Goal: Information Seeking & Learning: Check status

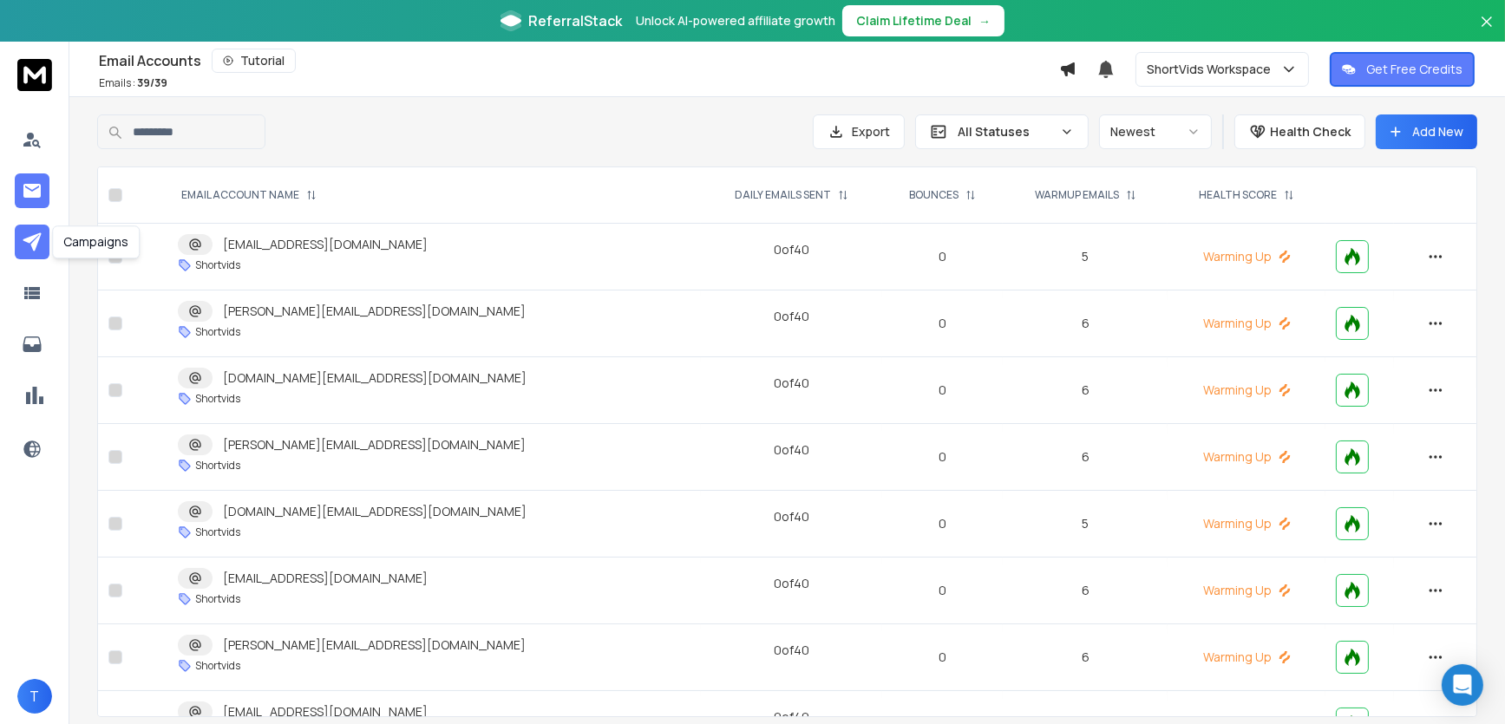
click at [32, 237] on icon at bounding box center [32, 242] width 18 height 18
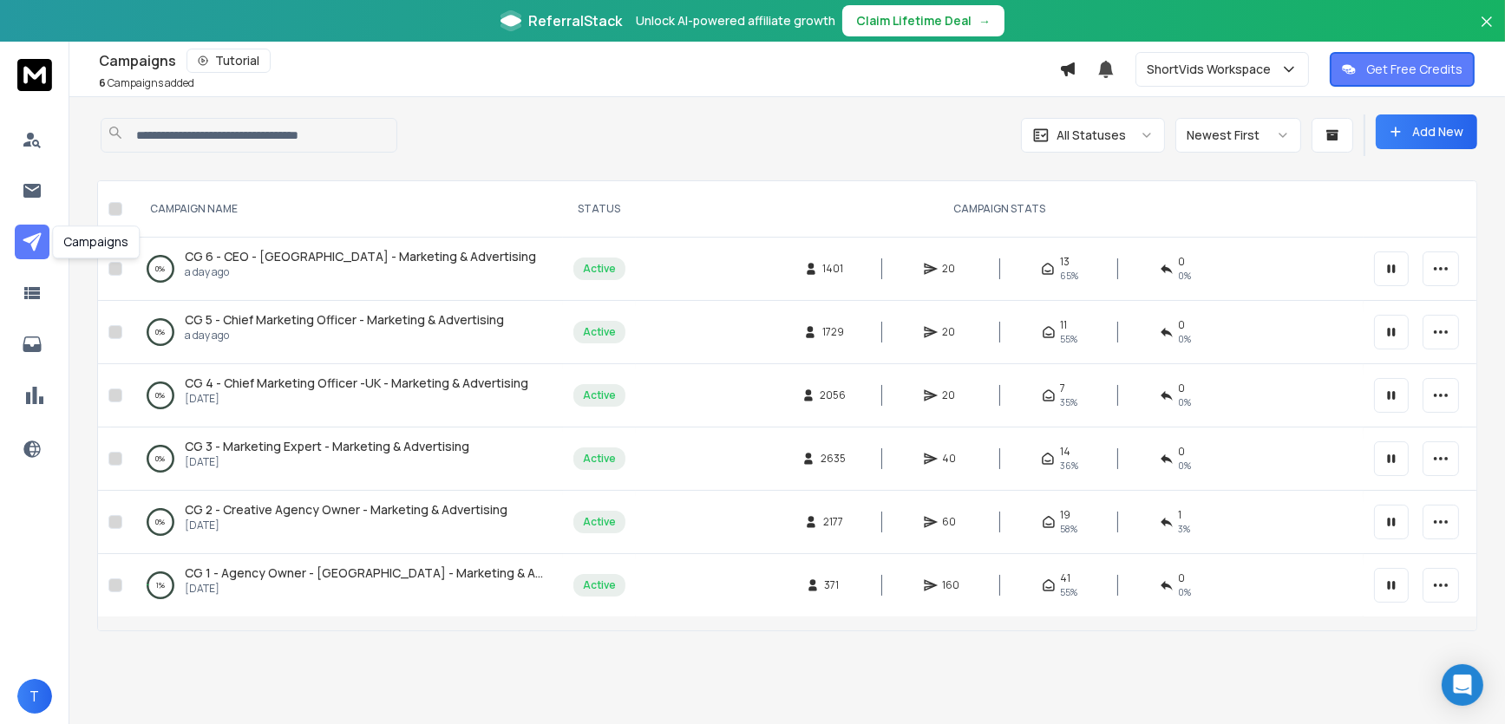
click at [32, 237] on icon at bounding box center [32, 242] width 18 height 18
click at [35, 67] on icon at bounding box center [34, 75] width 35 height 32
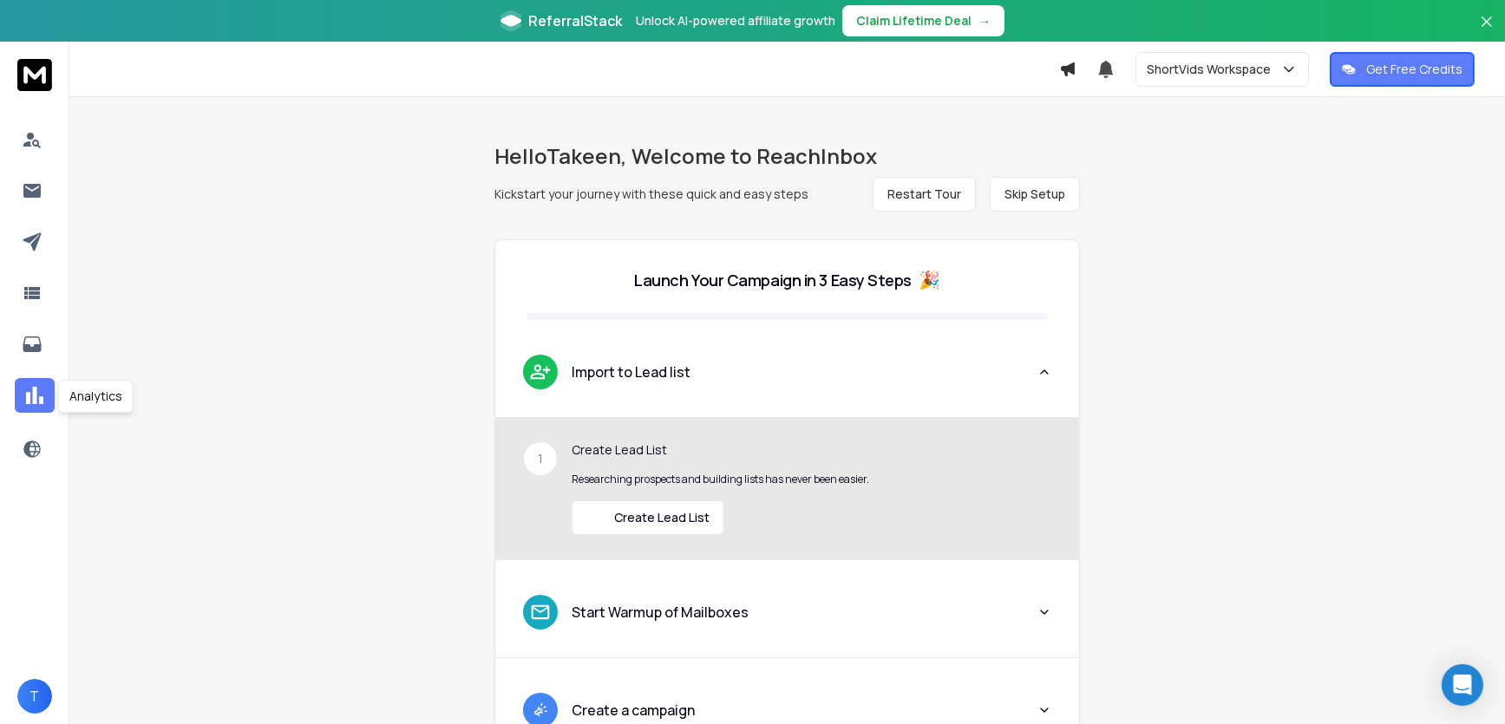
click at [23, 394] on icon at bounding box center [35, 395] width 26 height 26
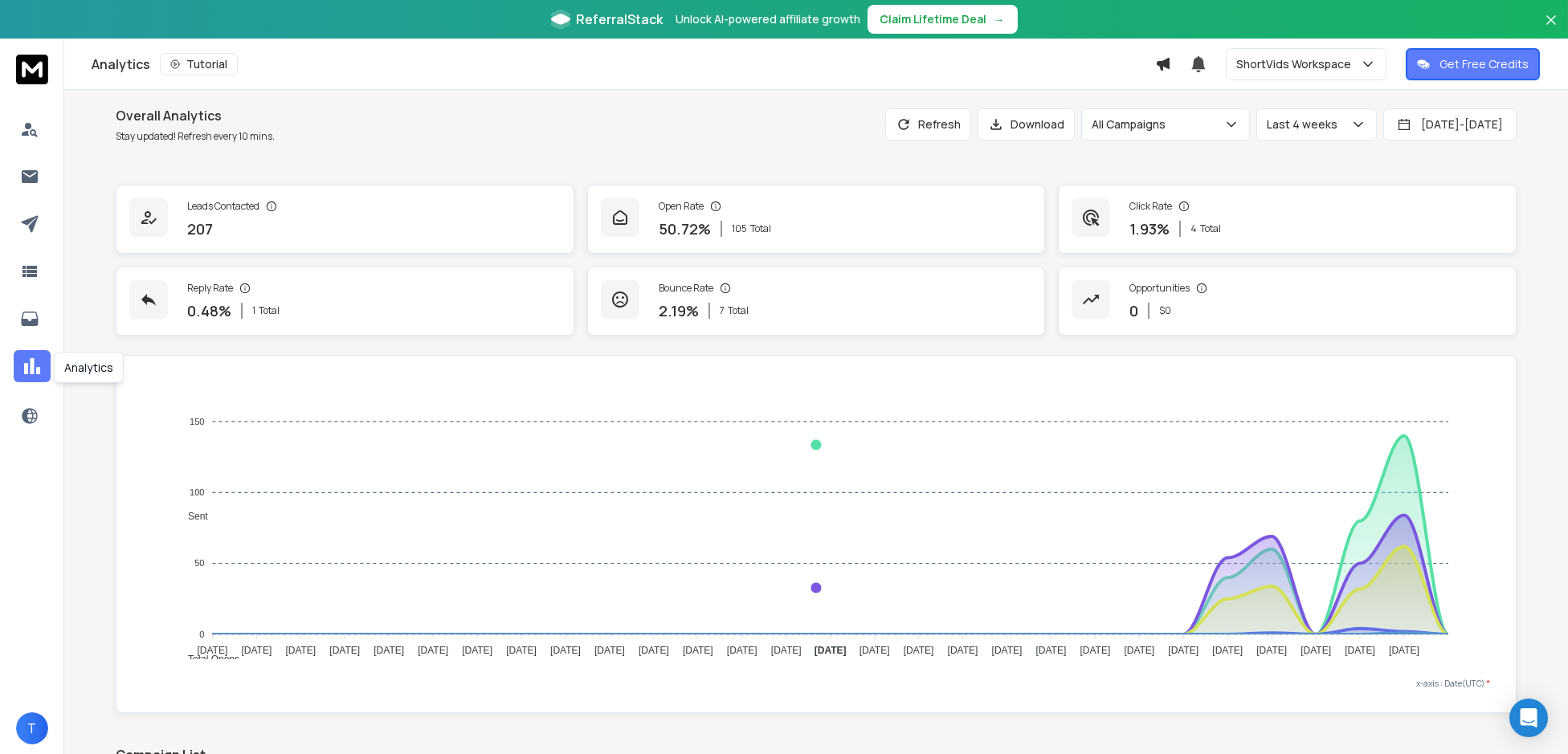
click at [463, 118] on div "Overall Analytics Stay updated! Refresh every 10 mins. Refresh Download All Cam…" at bounding box center [816, 124] width 1400 height 37
click at [29, 209] on link at bounding box center [30, 224] width 32 height 32
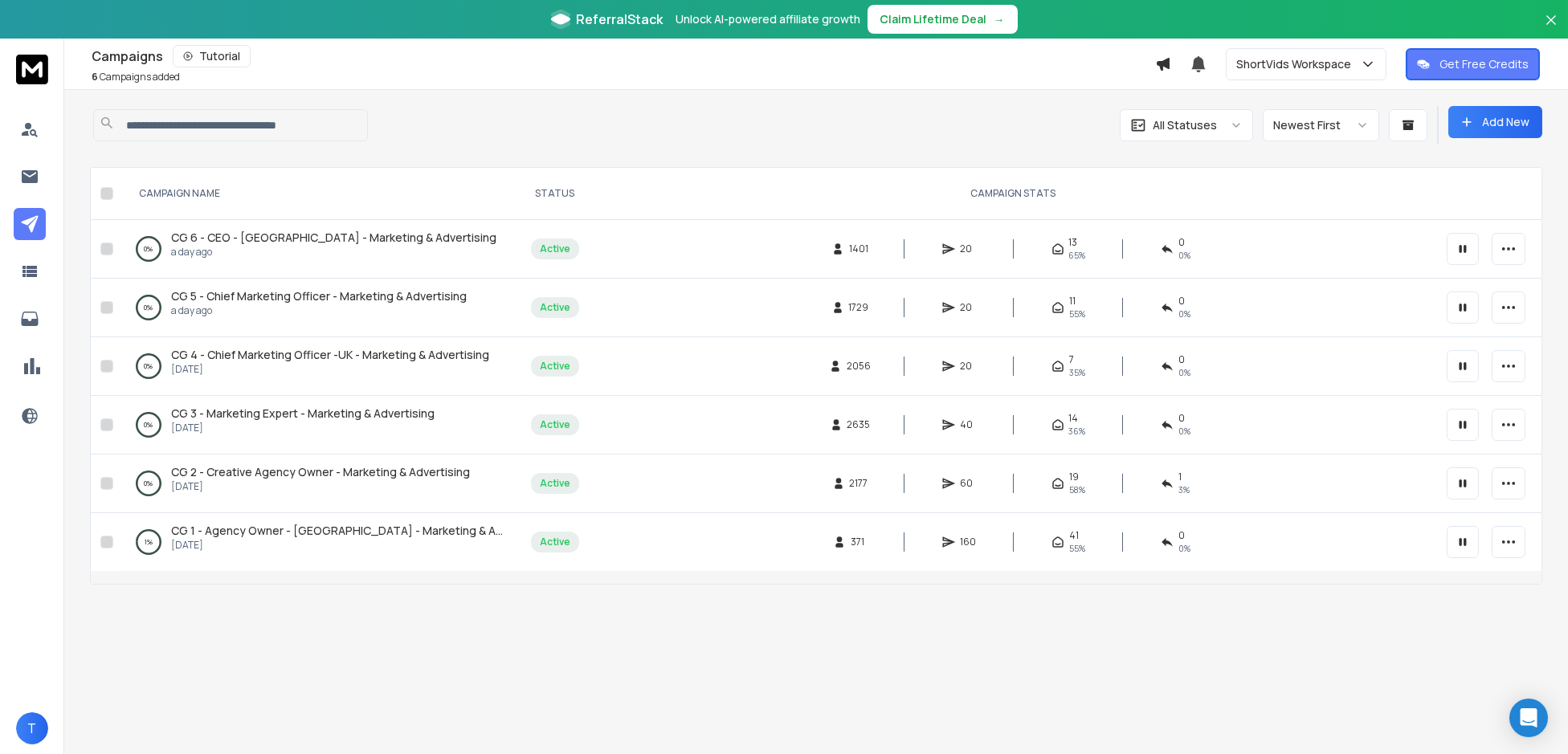
click at [294, 209] on th "CAMPAIGN NAME" at bounding box center [320, 194] width 402 height 52
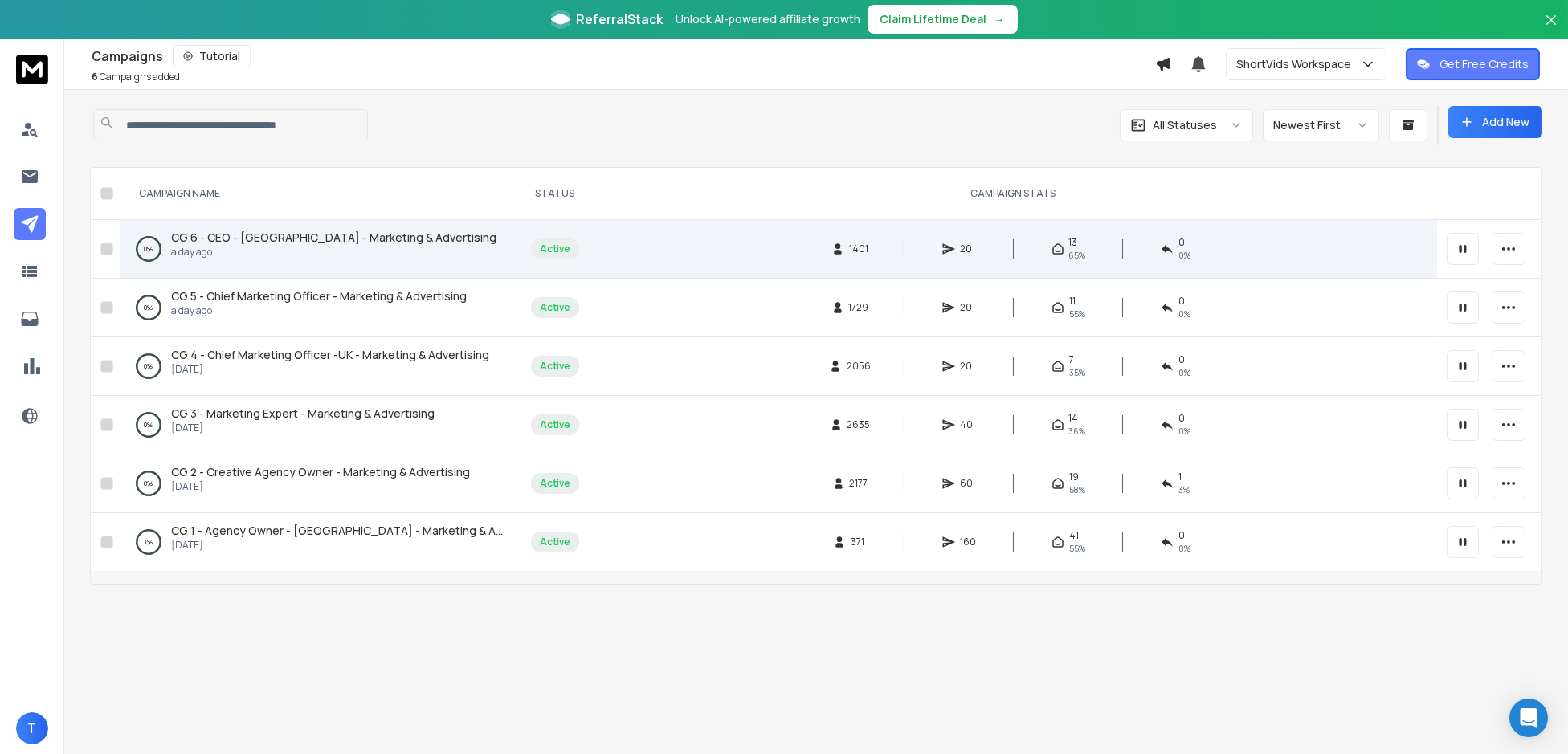
click at [306, 234] on span "CG 6 - CEO - [GEOGRAPHIC_DATA] - Marketing & Advertising" at bounding box center [333, 237] width 325 height 15
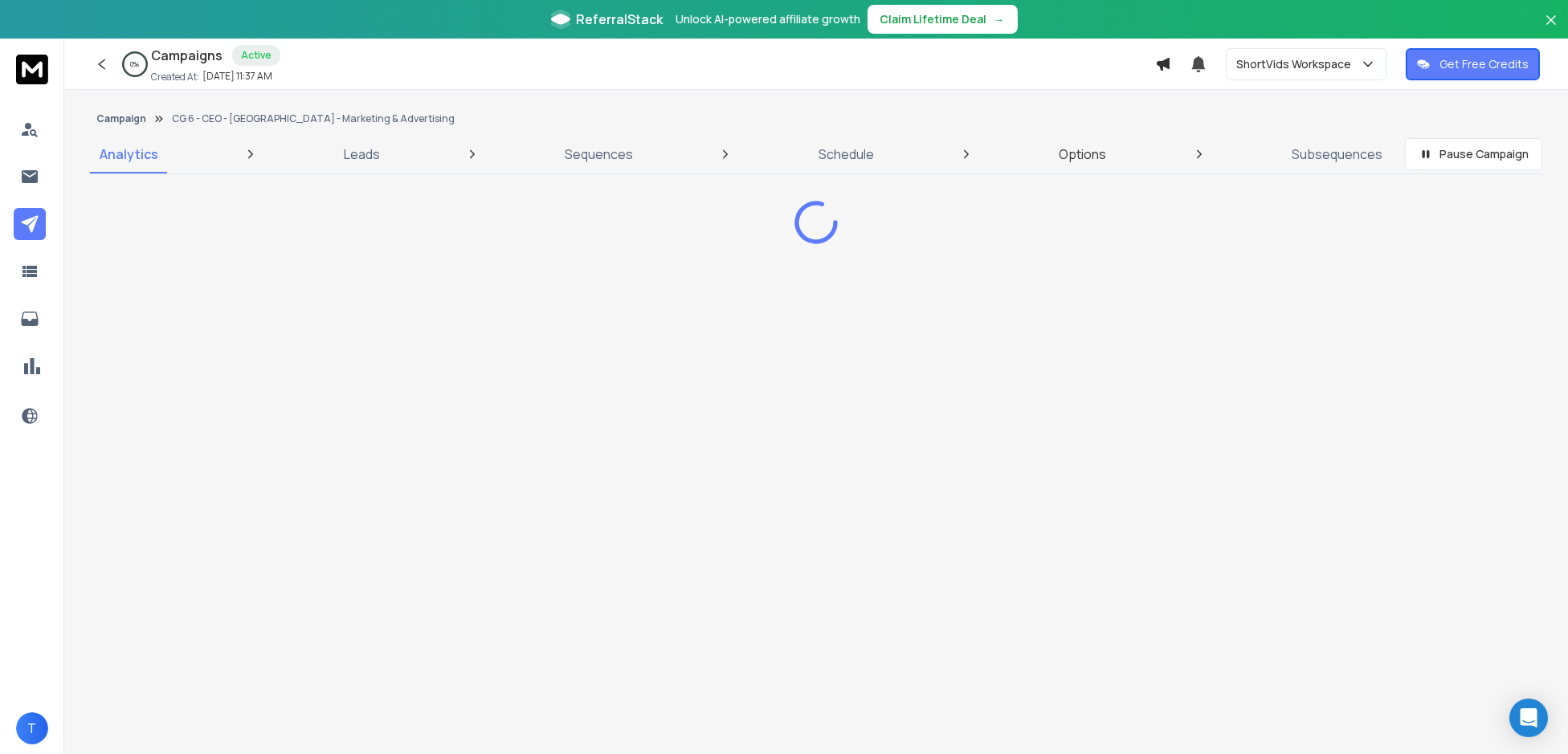
click at [1185, 123] on div "Campaign CG 6 - CEO - [GEOGRAPHIC_DATA] - Marketing & Advertising" at bounding box center [816, 119] width 1439 height 13
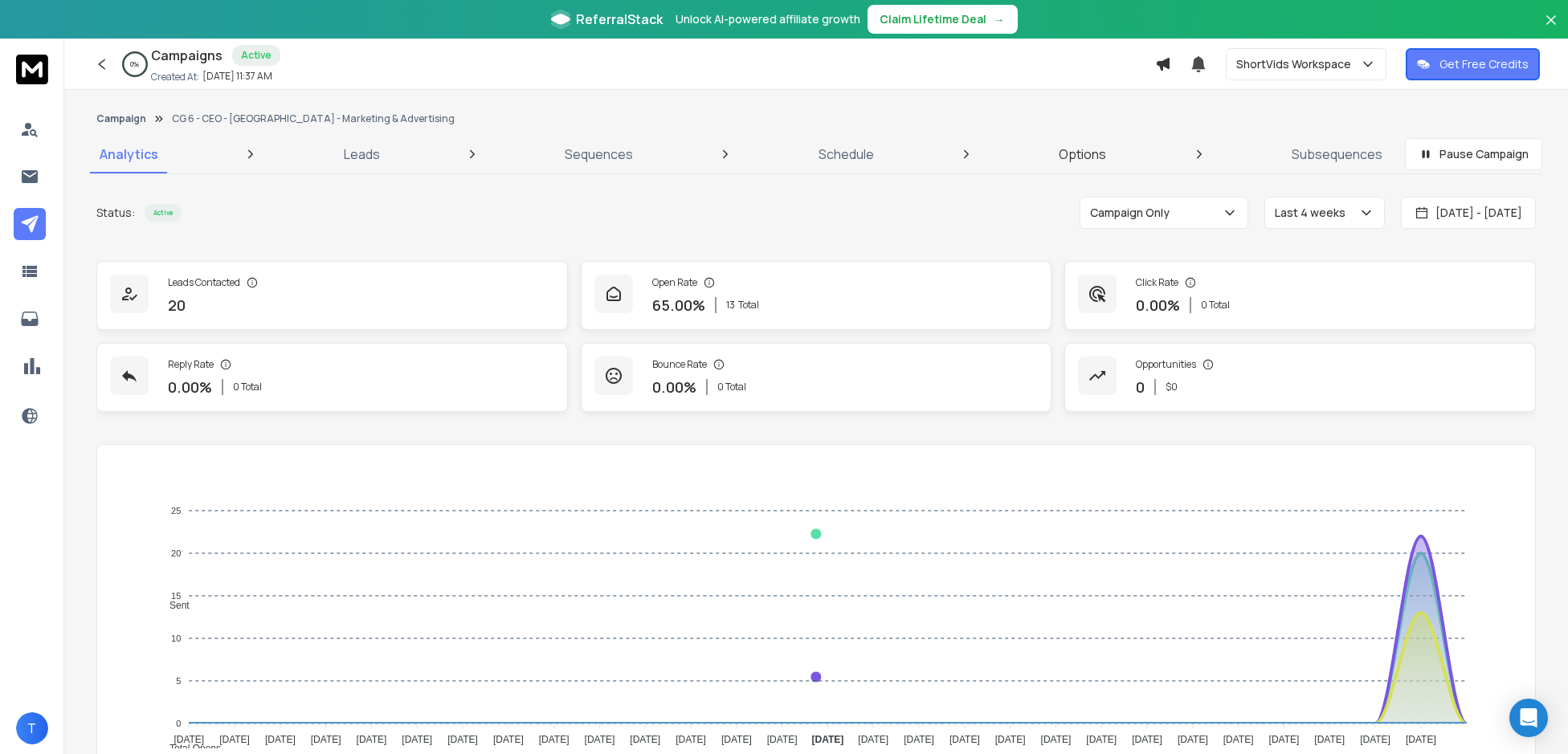
click at [1115, 145] on link "Options" at bounding box center [1083, 155] width 67 height 39
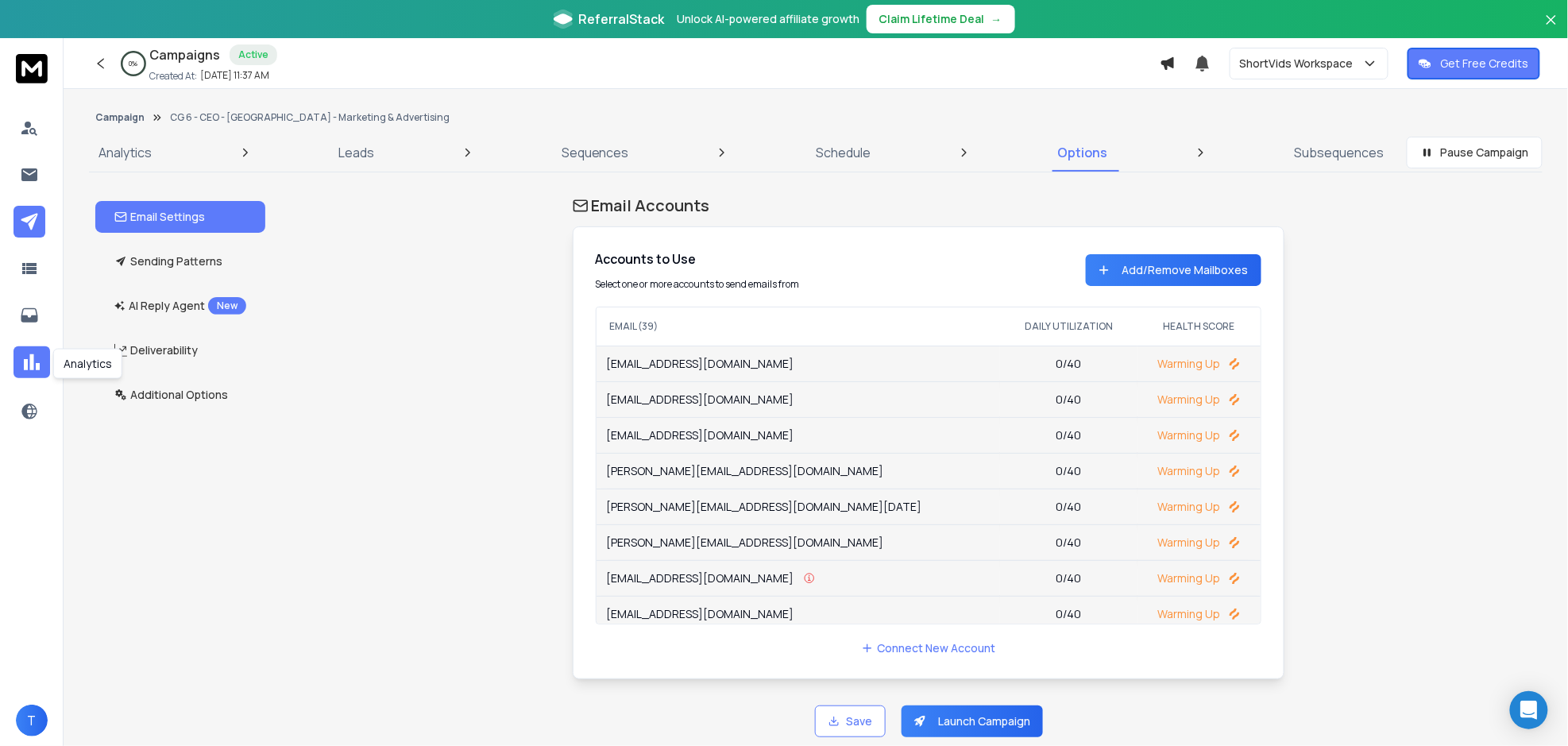
click at [33, 353] on icon at bounding box center [32, 362] width 24 height 24
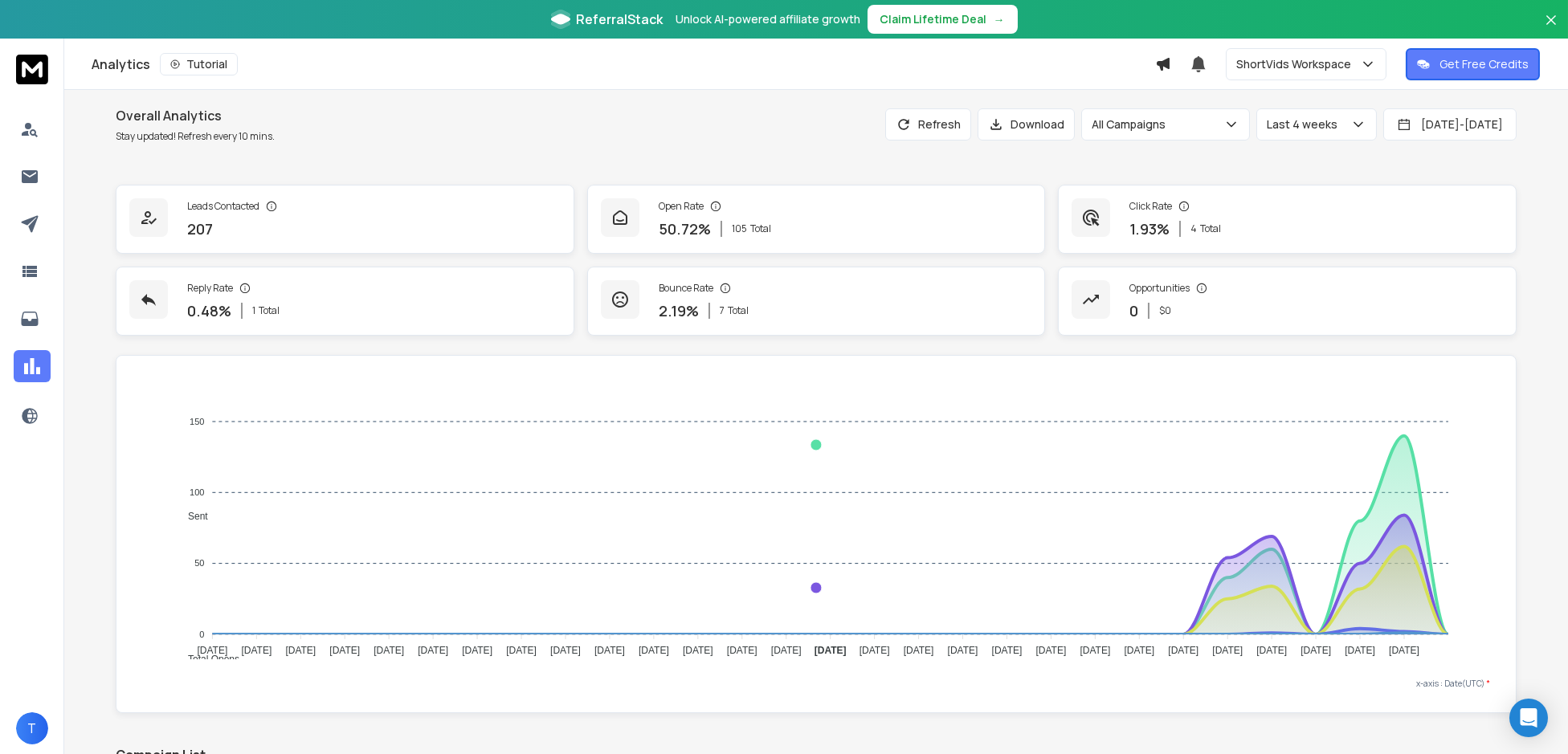
click at [199, 231] on p "207" at bounding box center [200, 229] width 26 height 22
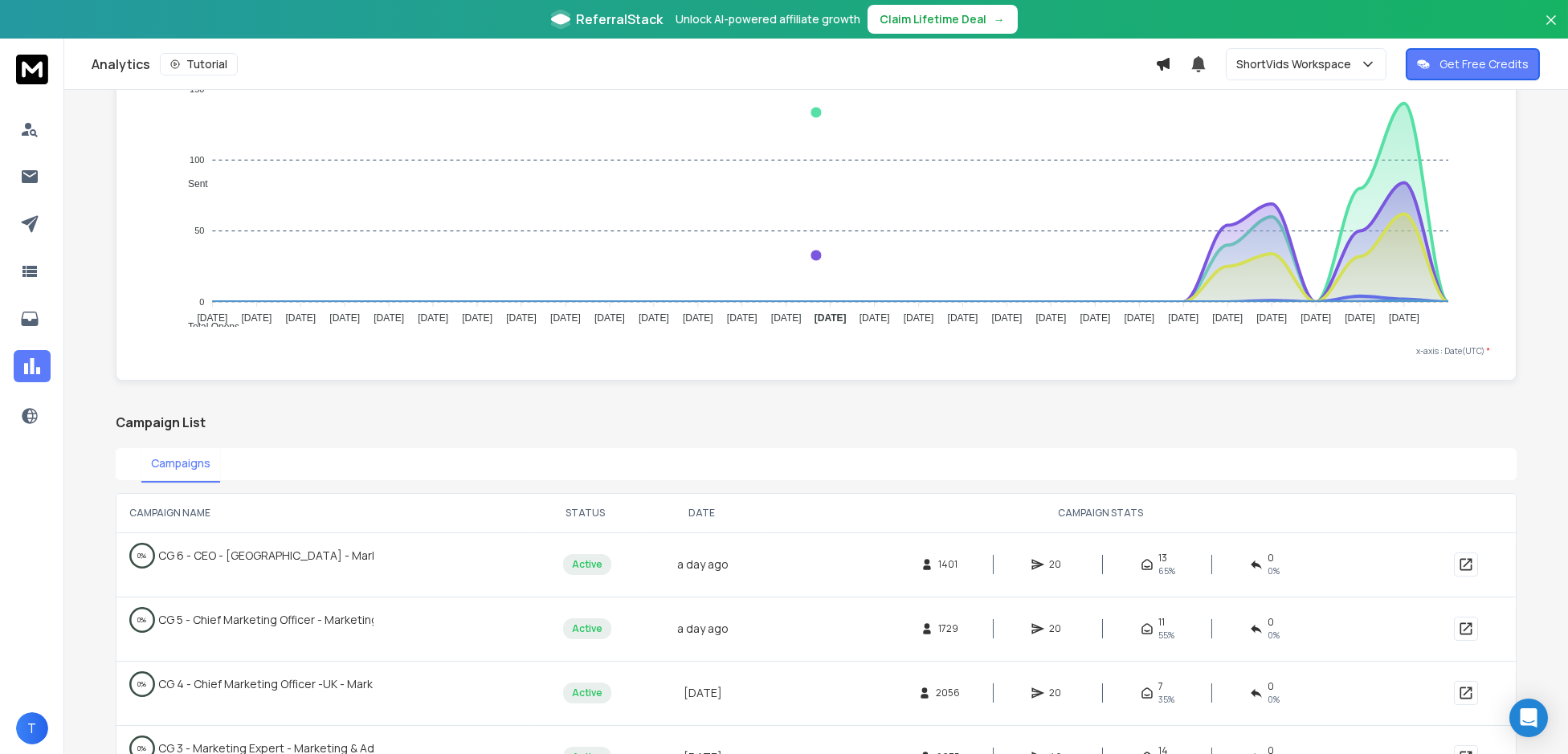
scroll to position [513, 0]
